Goal: Task Accomplishment & Management: Manage account settings

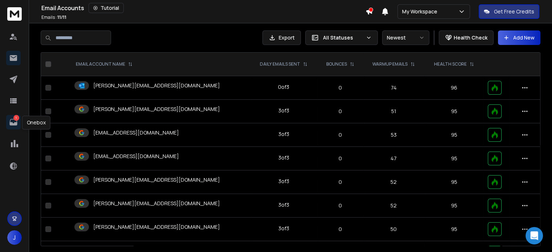
click at [16, 123] on icon at bounding box center [13, 122] width 8 height 7
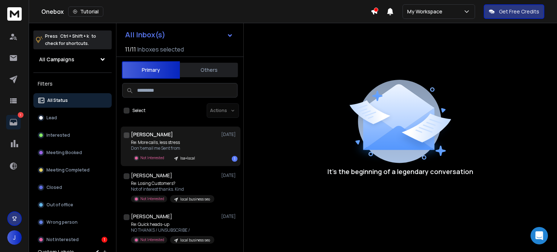
click at [192, 148] on p "Don’t email me Sent from" at bounding box center [165, 148] width 69 height 6
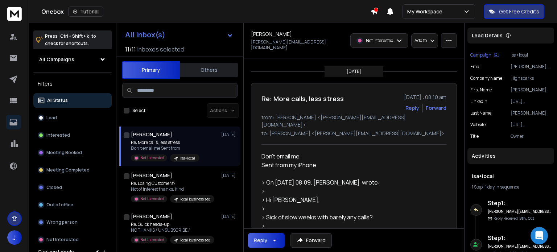
click at [413, 104] on button "Reply" at bounding box center [412, 107] width 14 height 7
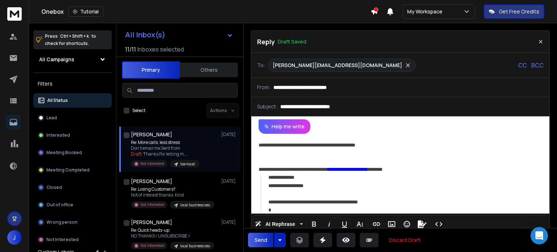
click at [262, 239] on button "Send" at bounding box center [260, 240] width 25 height 15
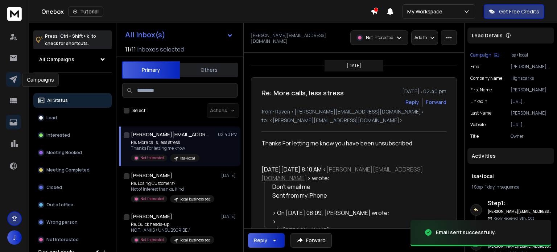
click at [15, 77] on icon at bounding box center [13, 80] width 8 height 8
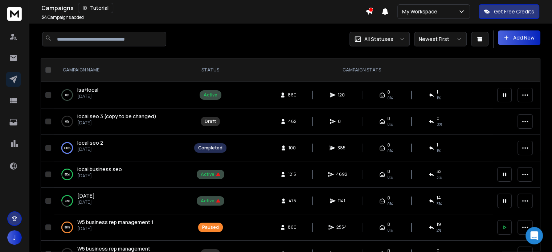
click at [91, 91] on span "lsa+local" at bounding box center [87, 89] width 21 height 7
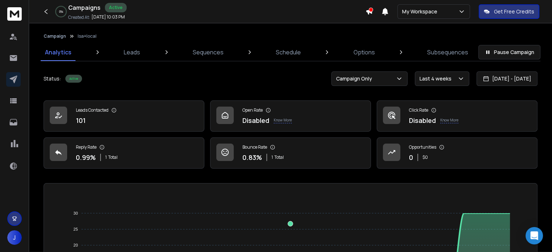
scroll to position [110, 0]
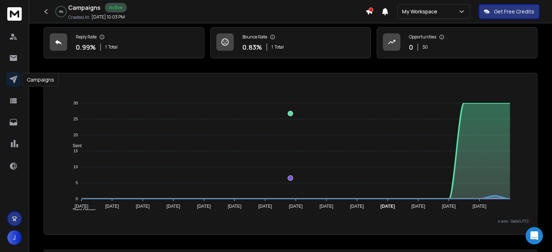
click at [15, 77] on icon at bounding box center [13, 80] width 8 height 8
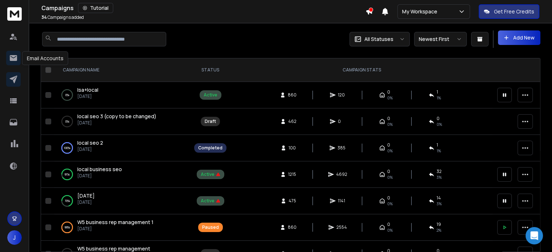
click at [16, 59] on icon at bounding box center [13, 58] width 7 height 6
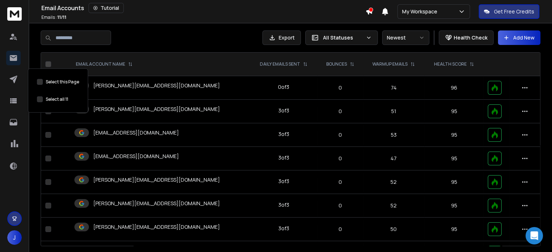
click at [49, 63] on button "Select this Page" at bounding box center [48, 64] width 6 height 6
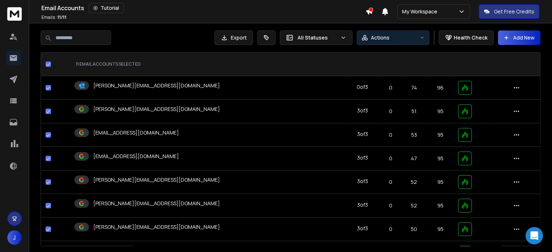
click at [421, 40] on icon "button" at bounding box center [421, 38] width 5 height 6
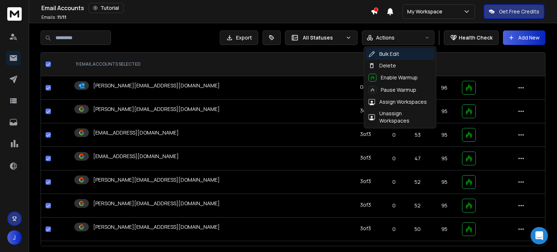
click at [397, 55] on div "Bulk Edit" at bounding box center [383, 53] width 31 height 7
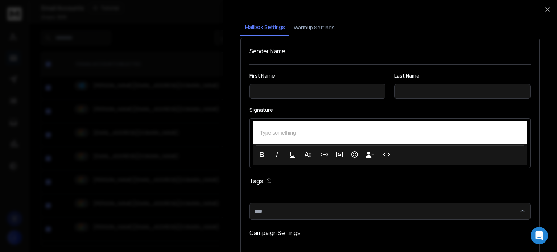
click at [300, 88] on input "text" at bounding box center [317, 91] width 136 height 15
click at [242, 184] on div "Sender Name First Name Last Name Signature Type something Clear Formatting Font…" at bounding box center [389, 223] width 299 height 370
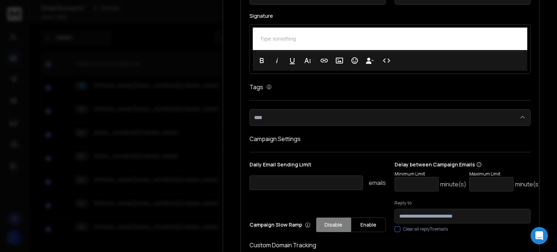
scroll to position [95, 0]
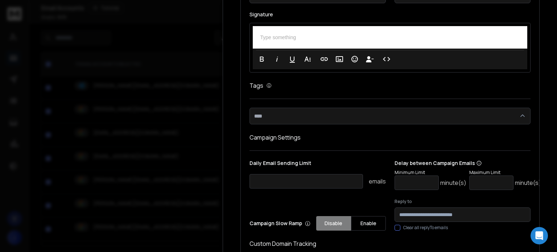
click at [321, 180] on input "number" at bounding box center [305, 181] width 113 height 15
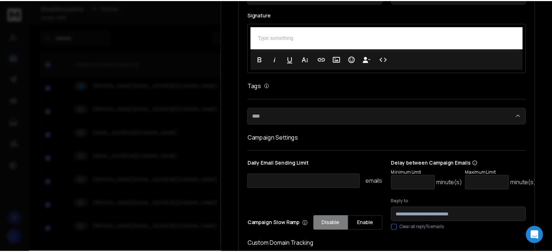
scroll to position [181, 0]
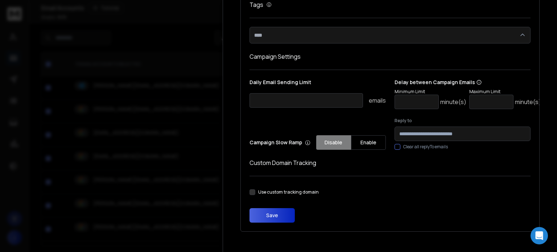
type input "*"
click at [280, 214] on button "Save" at bounding box center [271, 215] width 45 height 15
